Goal: Communication & Community: Answer question/provide support

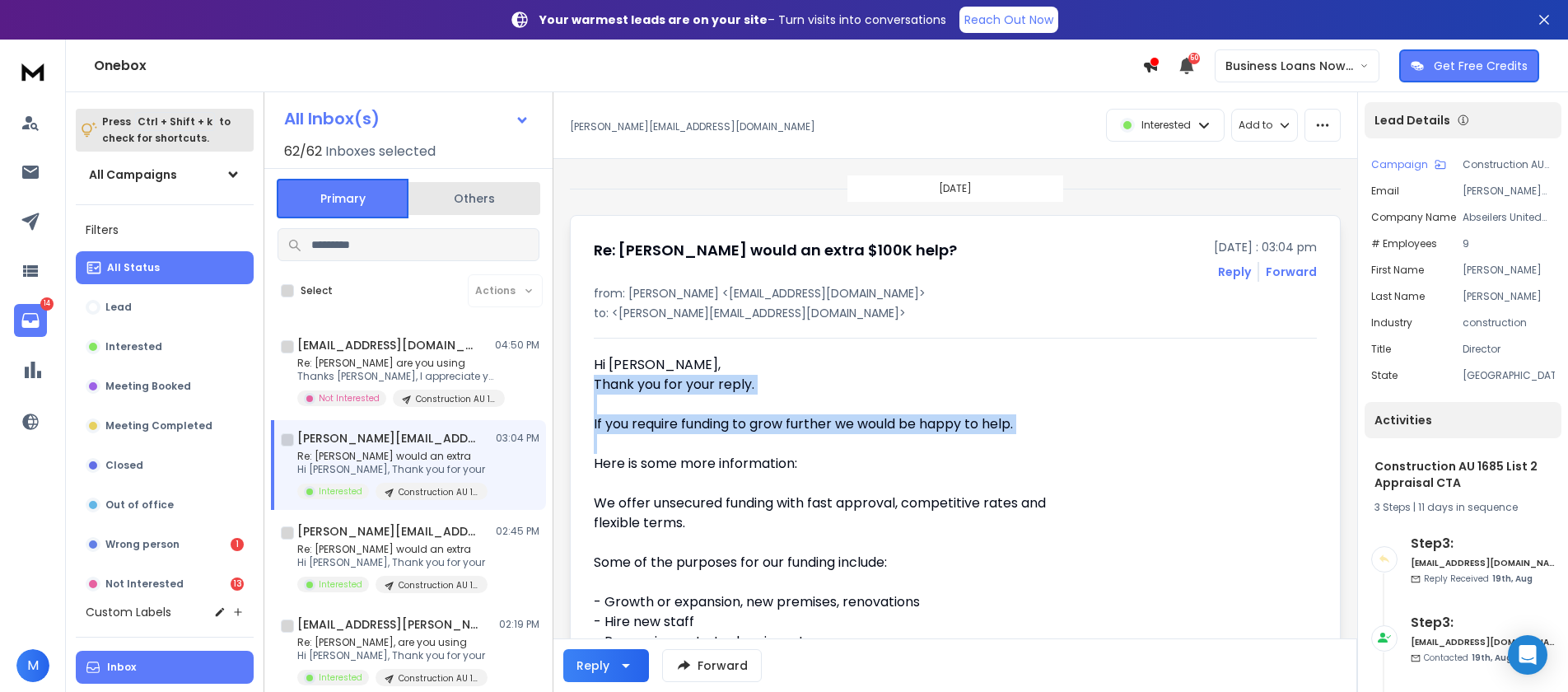
drag, startPoint x: 594, startPoint y: 386, endPoint x: 801, endPoint y: 438, distance: 213.4
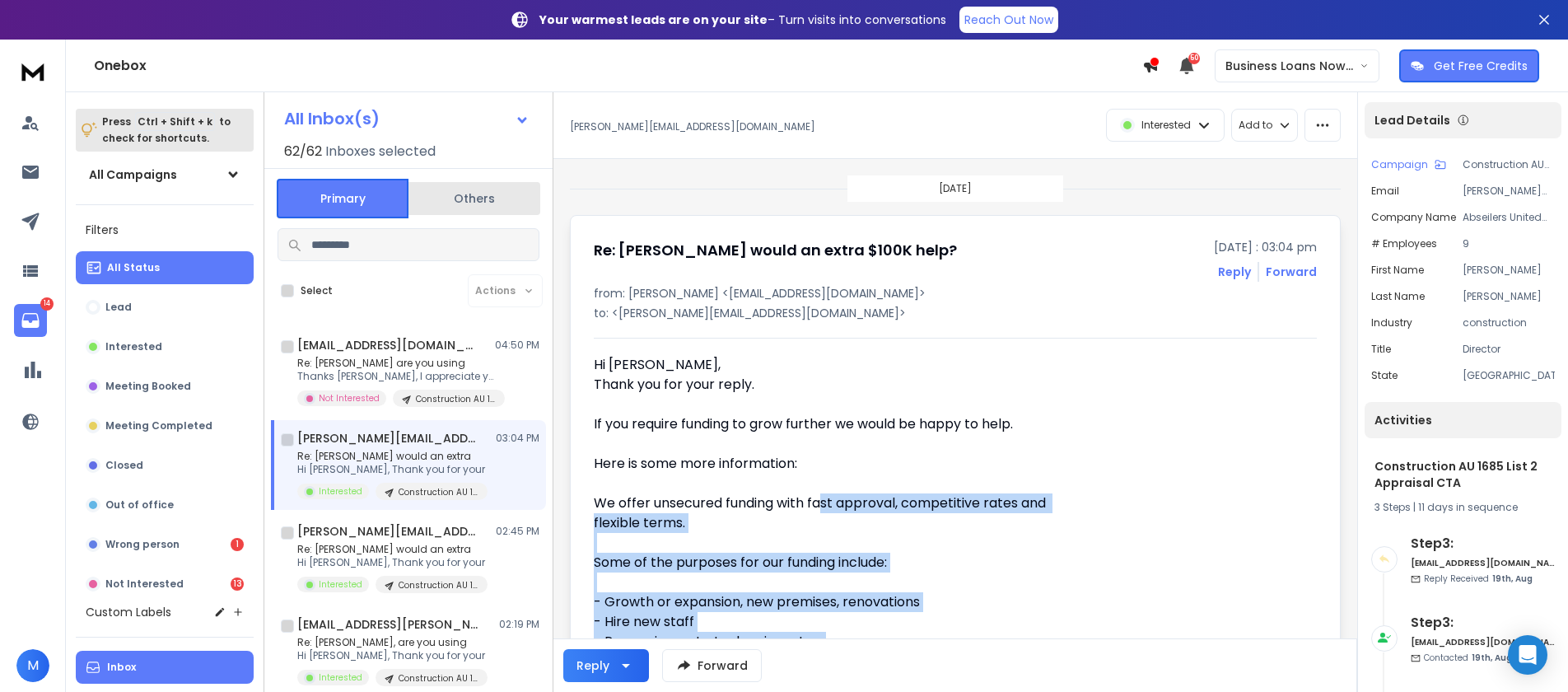
drag, startPoint x: 829, startPoint y: 506, endPoint x: 839, endPoint y: 634, distance: 128.4
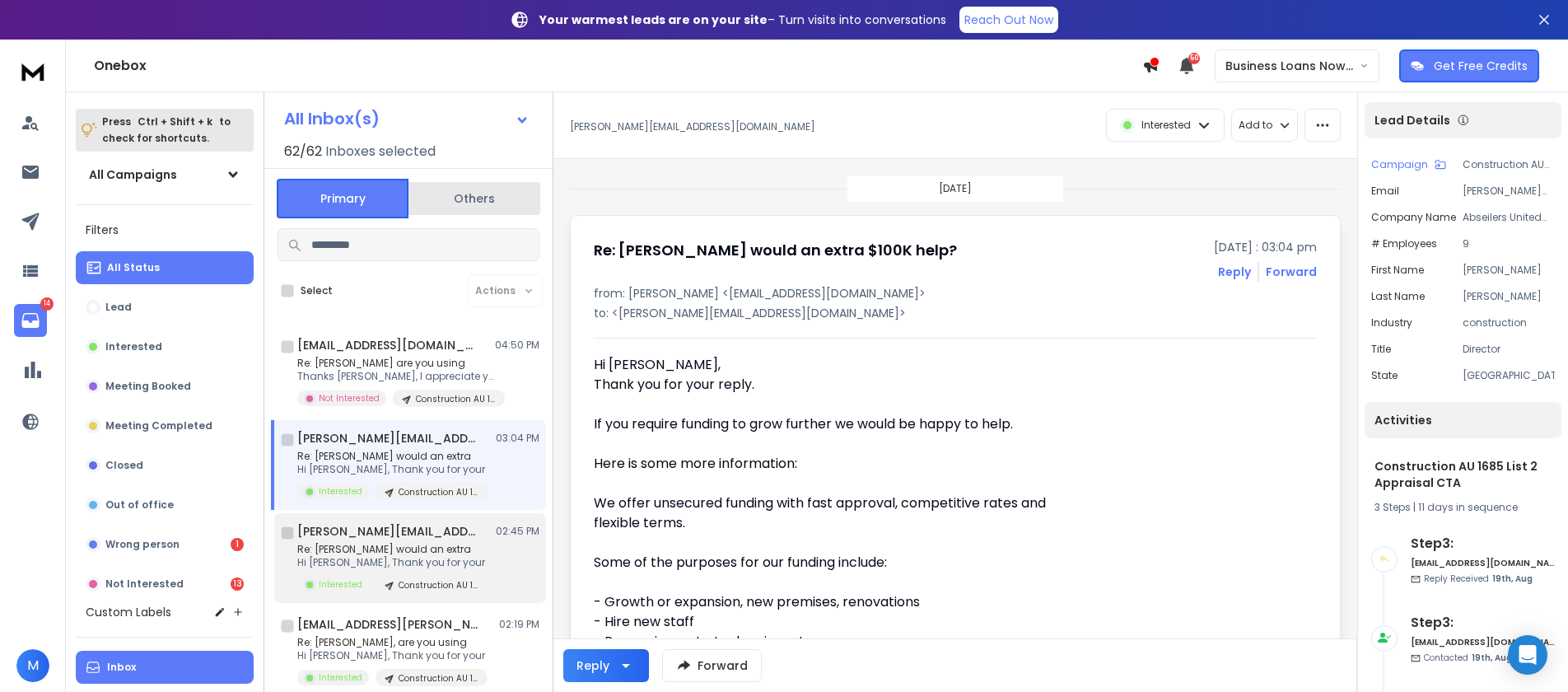
click at [381, 545] on p "Re: [PERSON_NAME] would an extra" at bounding box center [392, 548] width 190 height 13
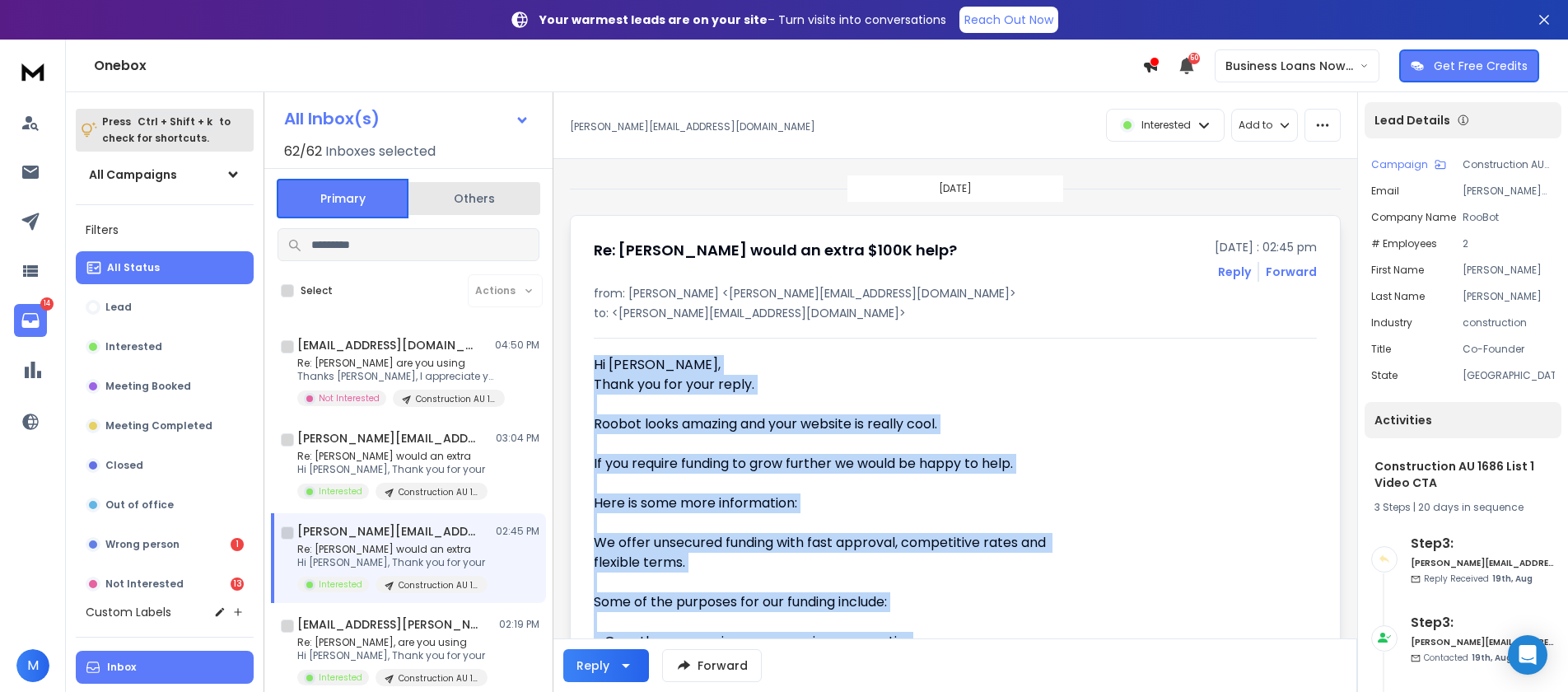
drag, startPoint x: 594, startPoint y: 357, endPoint x: 928, endPoint y: 621, distance: 425.7
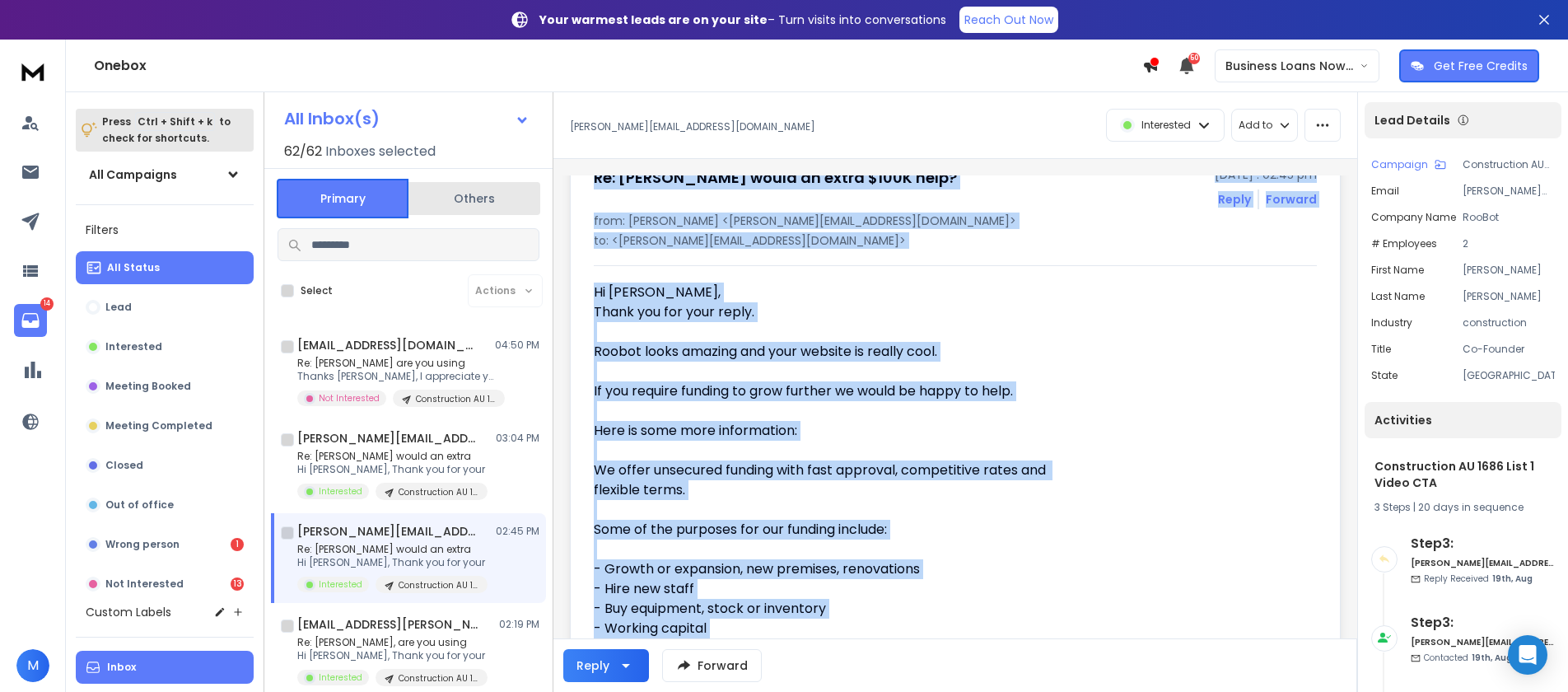
scroll to position [18, 0]
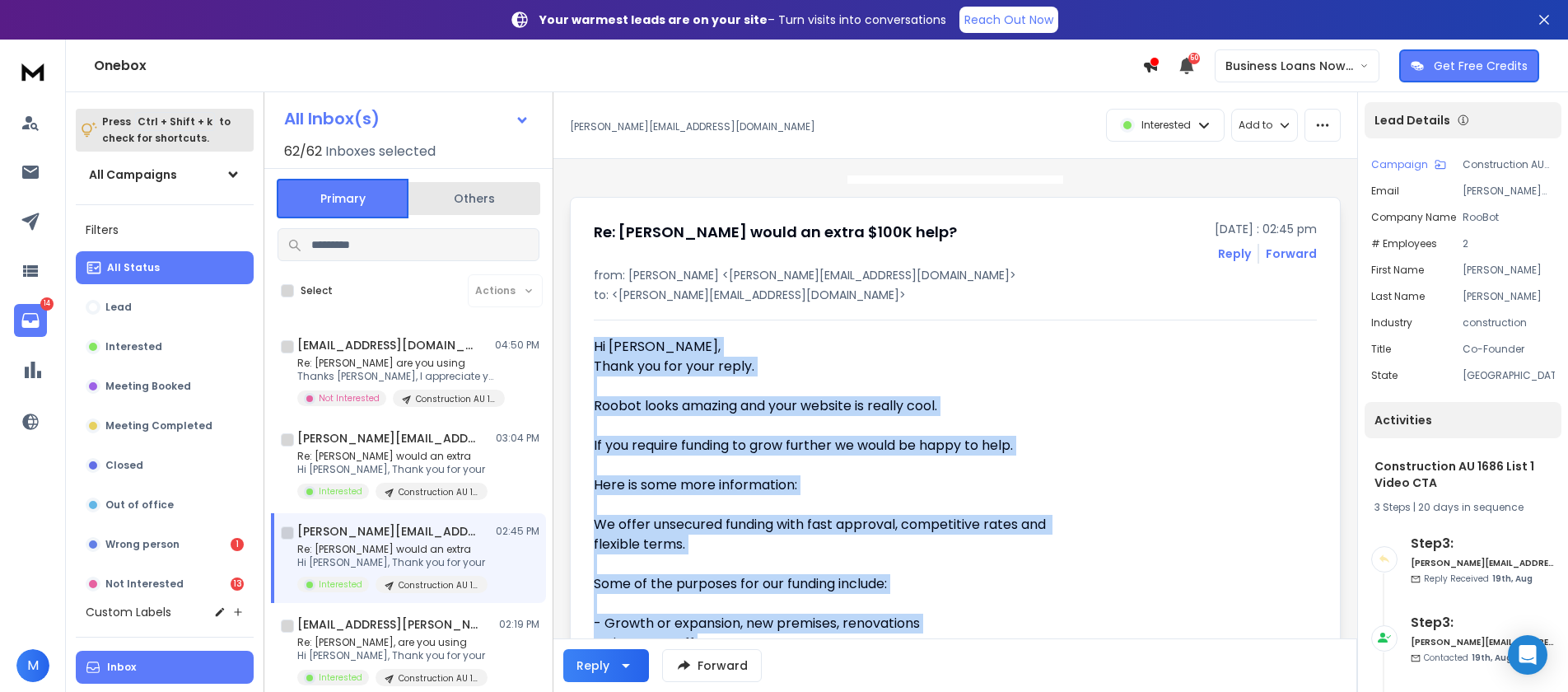
drag, startPoint x: 674, startPoint y: 562, endPoint x: 587, endPoint y: 349, distance: 230.1
copy div "Hi [PERSON_NAME], Thank you for your reply. Roobot looks amazing and your websi…"
